Goal: Find specific page/section

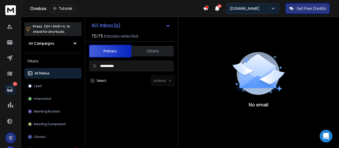
click at [267, 4] on button "[DOMAIN_NAME]" at bounding box center [252, 8] width 53 height 11
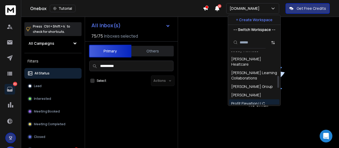
scroll to position [132, 0]
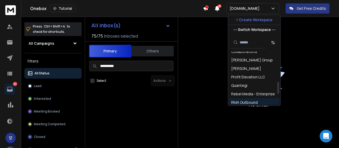
click at [255, 100] on div "RMA Outbound" at bounding box center [244, 102] width 26 height 5
